Goal: Information Seeking & Learning: Learn about a topic

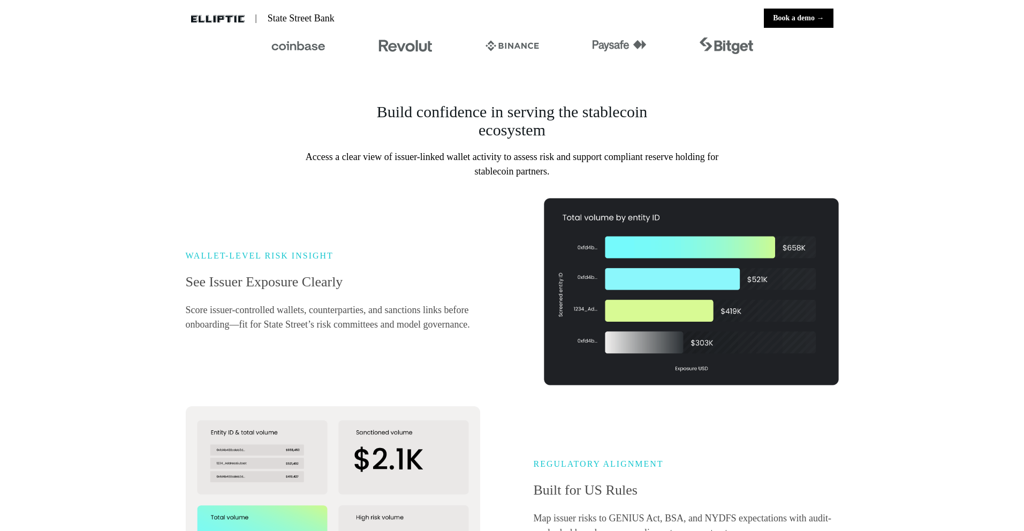
scroll to position [345, 0]
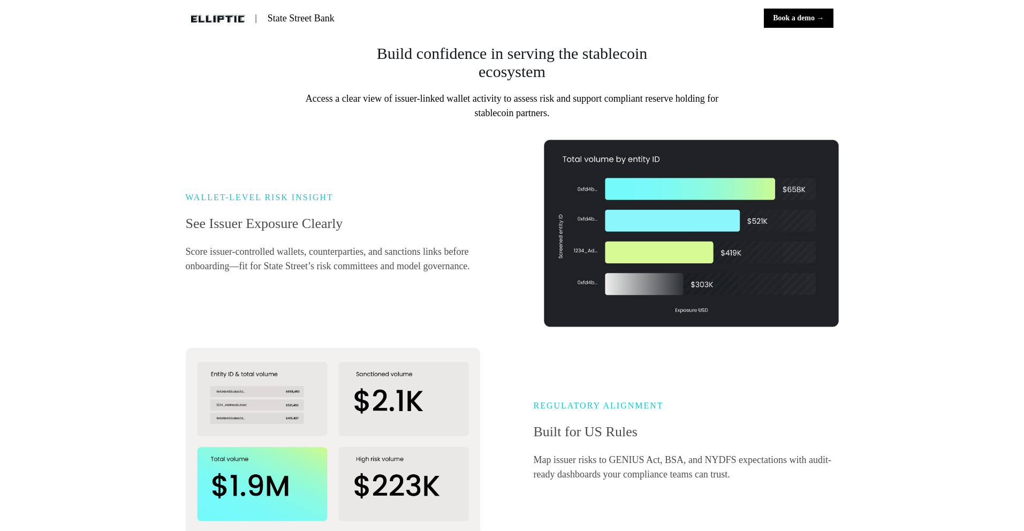
click at [276, 202] on h6 "WALLET-LEVEL RISK INSIGHT" at bounding box center [349, 198] width 327 height 10
click at [269, 227] on p "See Issuer Exposure Clearly" at bounding box center [349, 223] width 327 height 21
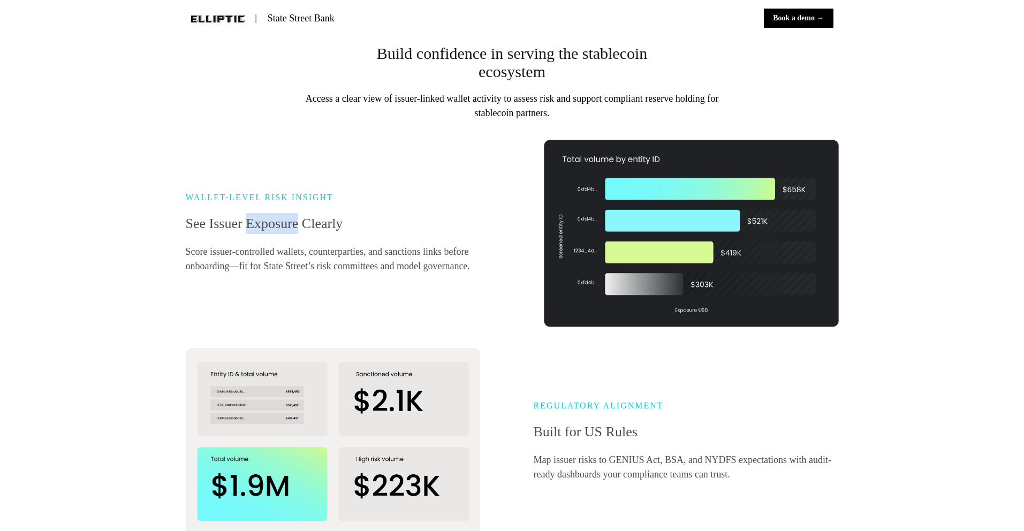
click at [269, 227] on p "See Issuer Exposure Clearly" at bounding box center [349, 223] width 327 height 21
click at [319, 243] on div "WALLET-LEVEL RISK INSIGHT See Issuer Exposure Clearly Score issuer-controlled w…" at bounding box center [349, 233] width 327 height 81
